Goal: Communication & Community: Answer question/provide support

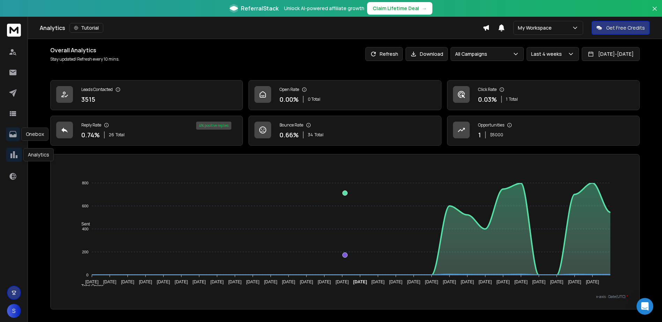
click at [13, 135] on icon at bounding box center [13, 134] width 8 height 8
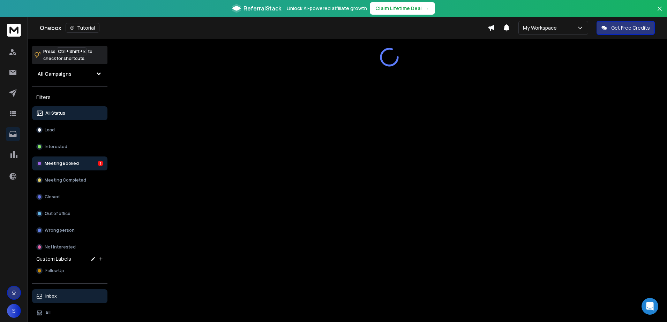
click at [62, 163] on p "Meeting Booked" at bounding box center [62, 164] width 34 height 6
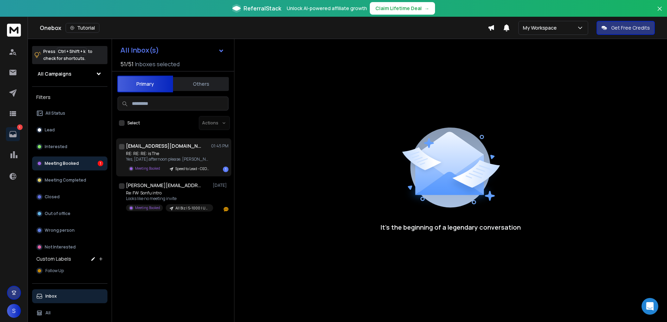
click at [165, 152] on p "RE: RE: RE: is The" at bounding box center [168, 154] width 84 height 6
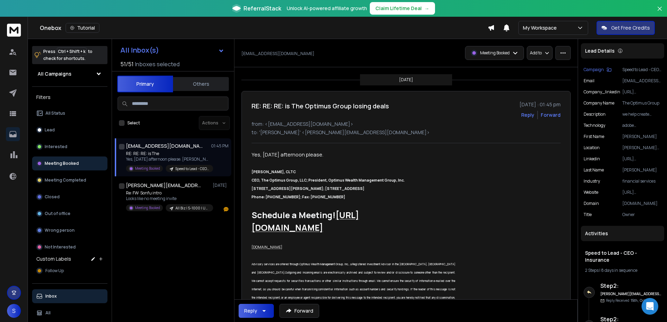
click at [527, 114] on button "Reply" at bounding box center [527, 115] width 13 height 7
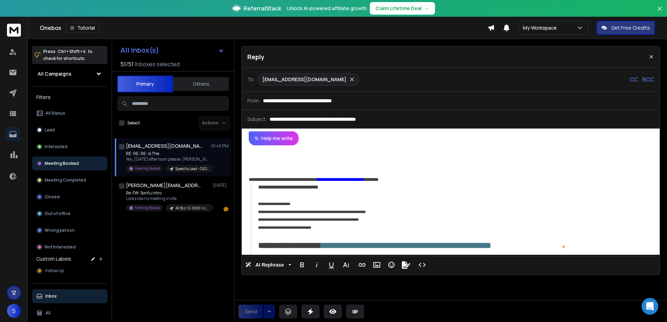
click at [334, 154] on div at bounding box center [451, 156] width 404 height 8
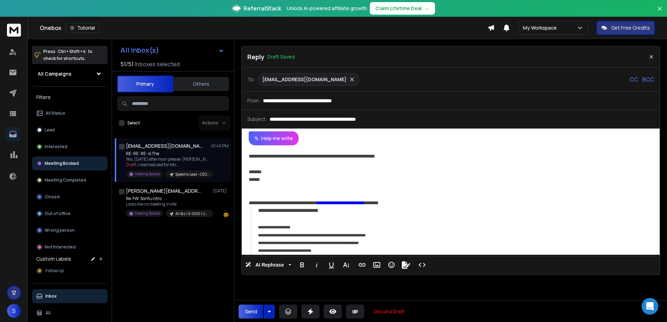
click at [247, 308] on button "Send" at bounding box center [251, 312] width 24 height 14
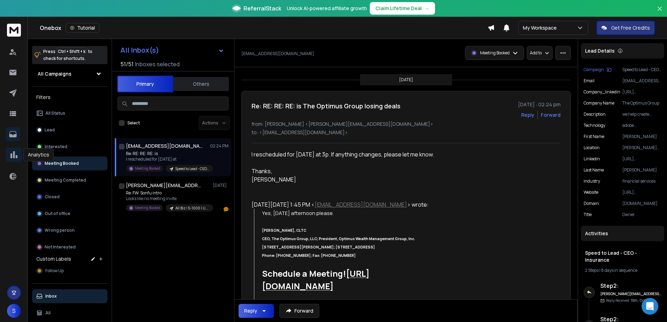
click at [14, 154] on icon at bounding box center [13, 154] width 7 height 7
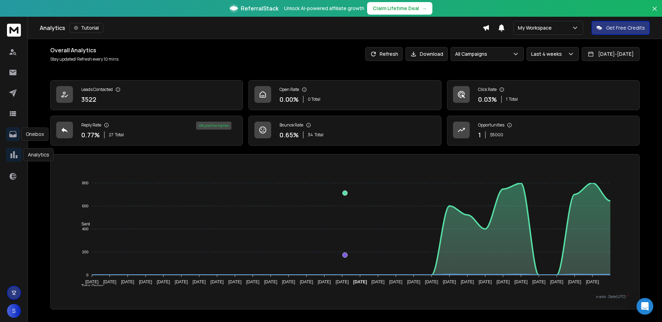
click at [18, 132] on link at bounding box center [13, 134] width 14 height 14
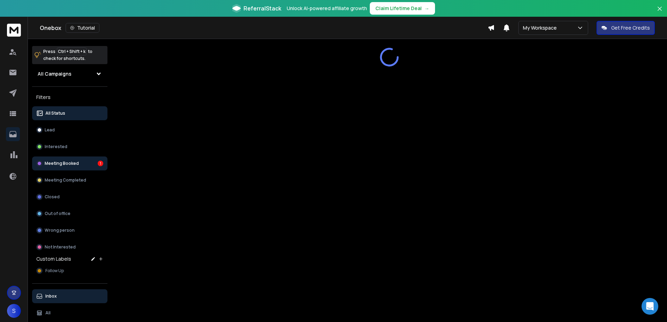
click at [67, 163] on p "Meeting Booked" at bounding box center [62, 164] width 34 height 6
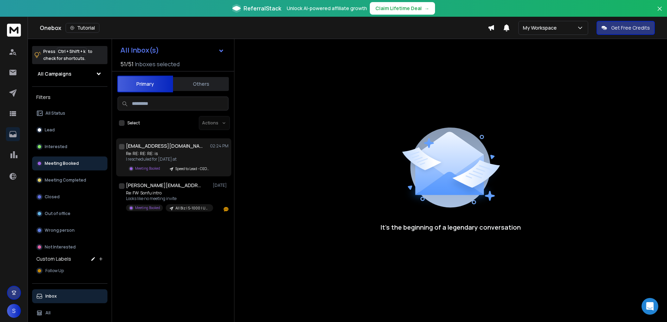
click at [158, 153] on p "Re: RE: RE: RE: is" at bounding box center [168, 154] width 84 height 6
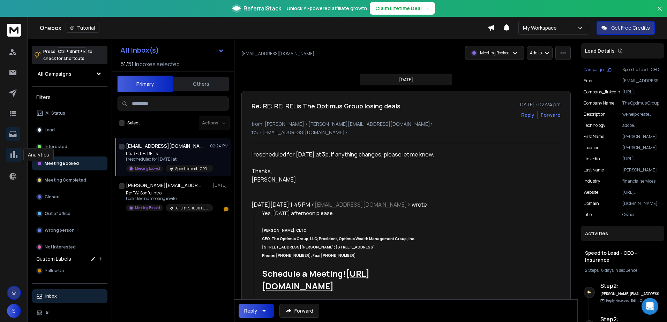
click at [13, 159] on icon at bounding box center [14, 155] width 10 height 10
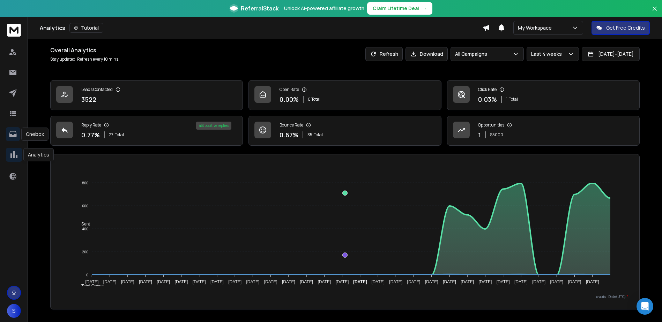
click at [13, 133] on icon at bounding box center [13, 134] width 8 height 8
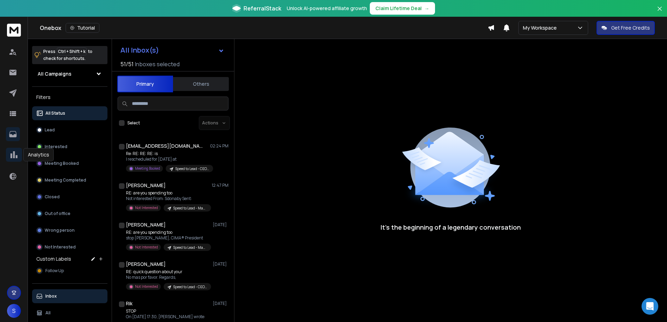
click at [12, 152] on icon at bounding box center [14, 155] width 10 height 10
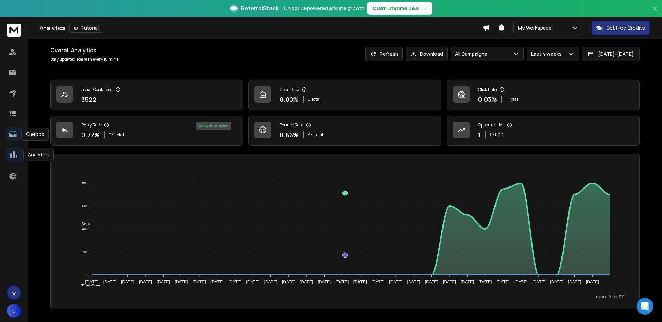
click at [9, 132] on icon at bounding box center [13, 134] width 8 height 8
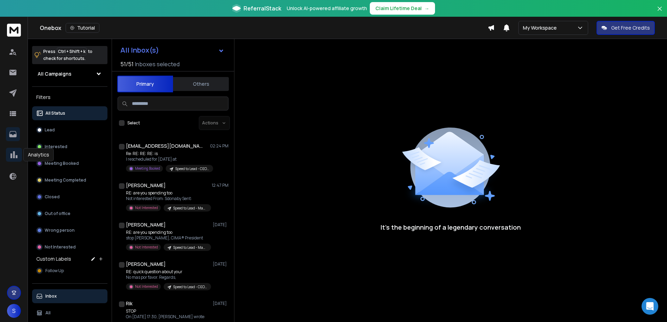
click at [12, 156] on icon at bounding box center [13, 154] width 7 height 7
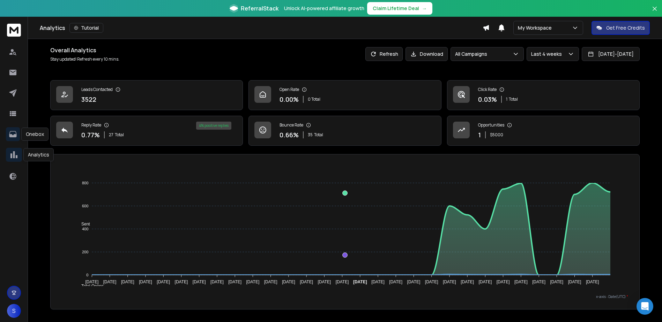
click at [14, 136] on icon at bounding box center [12, 134] width 7 height 6
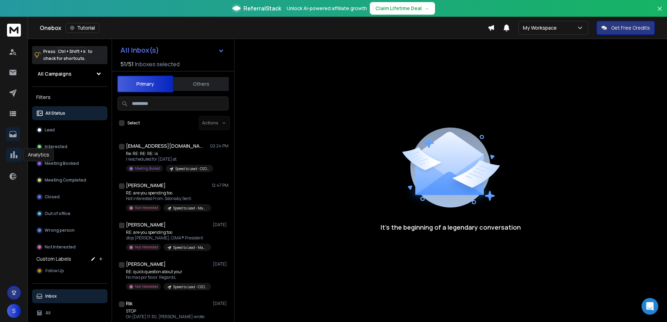
click at [12, 154] on icon at bounding box center [14, 155] width 10 height 10
